Goal: Navigation & Orientation: Find specific page/section

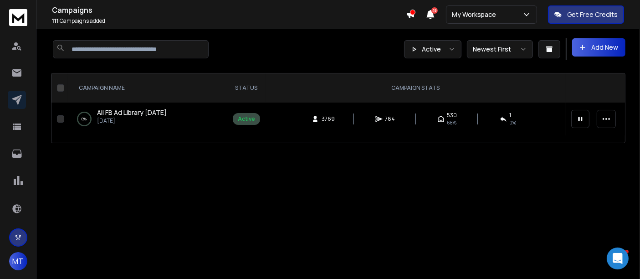
click at [331, 37] on div "Campaigns 111 Campaigns Added Active Newest First Add New CAMPAIGN NAME STATUS …" at bounding box center [338, 177] width 604 height 297
